Goal: Task Accomplishment & Management: Manage account settings

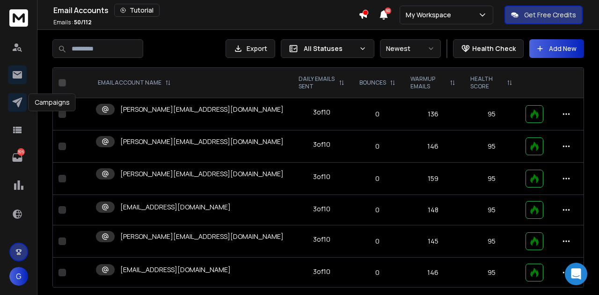
click at [15, 100] on icon at bounding box center [17, 103] width 10 height 10
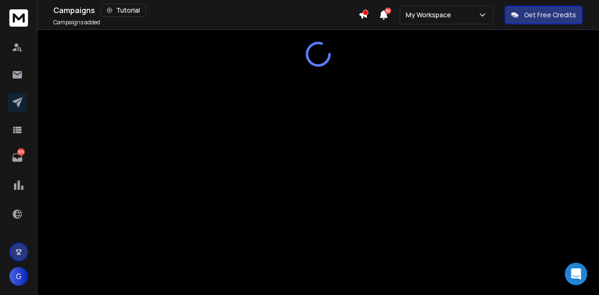
click at [87, 123] on div "ReferralStack Unlock AI-powered affiliate growth Lifetime Deals available! Clai…" at bounding box center [299, 147] width 599 height 295
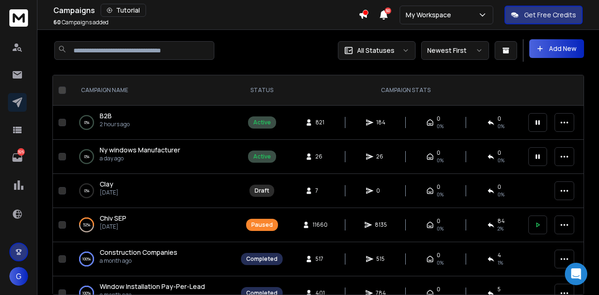
click at [118, 117] on h1 "B2B" at bounding box center [115, 115] width 30 height 9
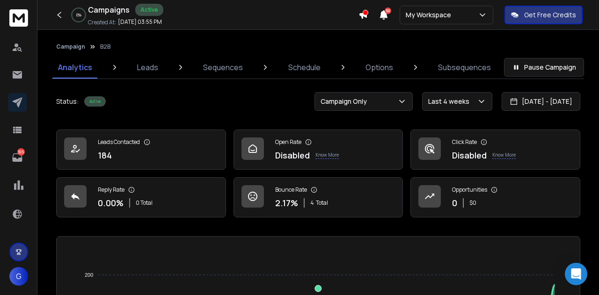
click at [222, 110] on div "Status: Active Pause Campaign Campaign Only Last 4 weeks [DATE] - [DATE]" at bounding box center [318, 101] width 524 height 19
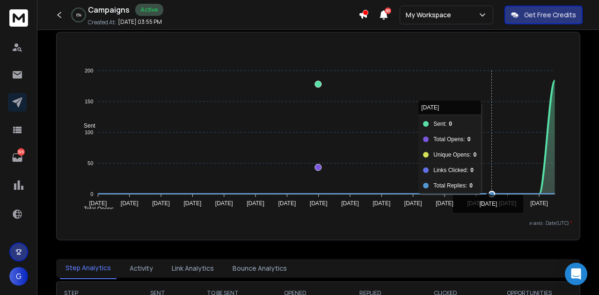
scroll to position [289, 0]
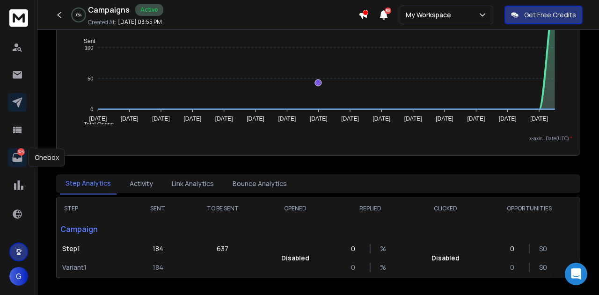
click at [18, 156] on p "325" at bounding box center [20, 151] width 7 height 7
